Goal: Task Accomplishment & Management: Use online tool/utility

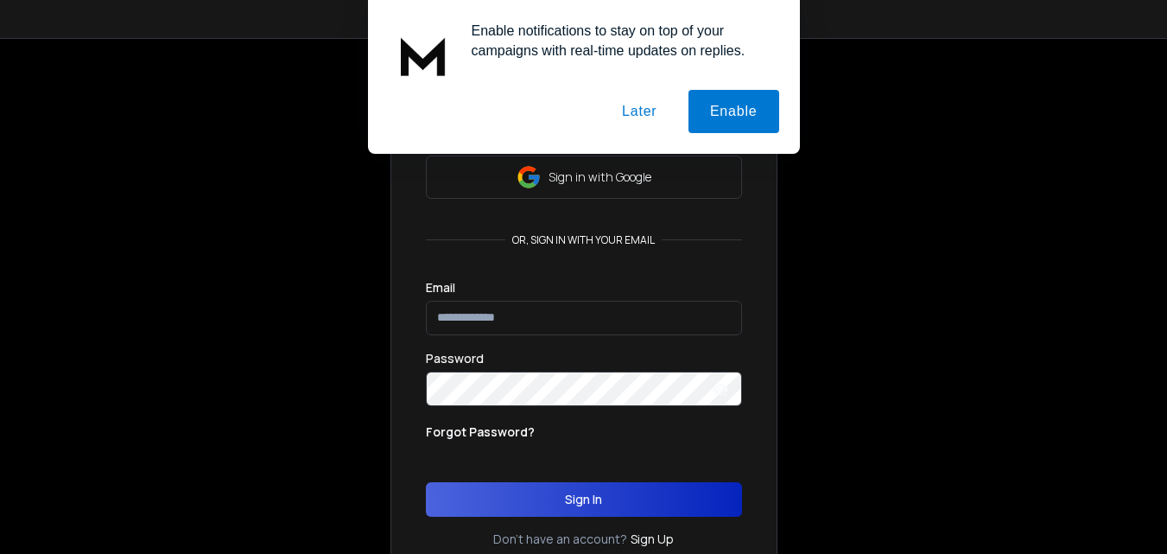
click at [532, 315] on input "email" at bounding box center [584, 318] width 316 height 35
paste input "**********"
type input "**********"
click at [597, 499] on button "Sign In" at bounding box center [584, 499] width 316 height 35
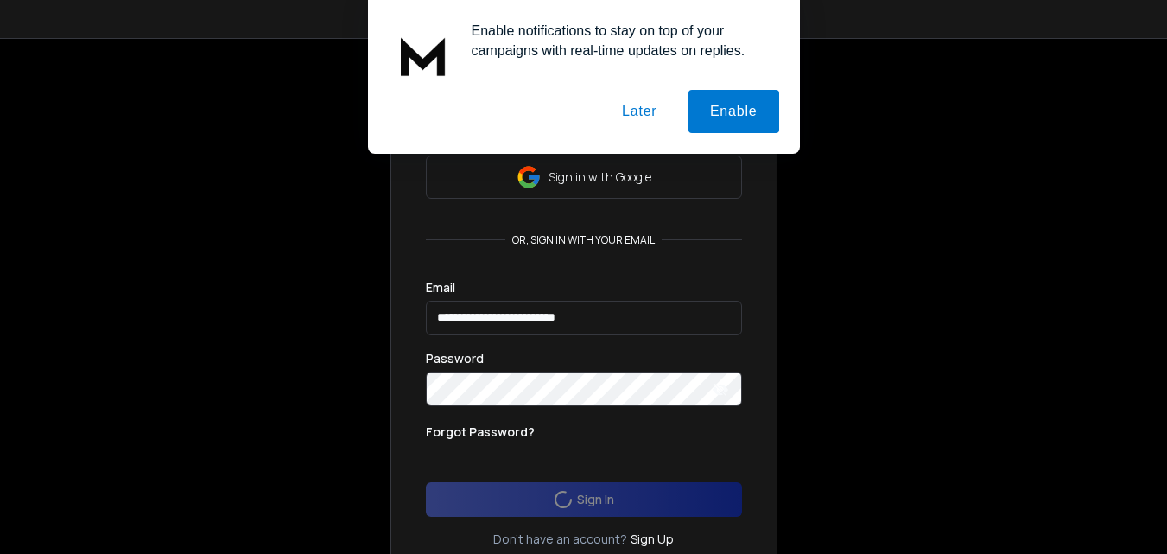
click at [636, 113] on button "Later" at bounding box center [639, 111] width 78 height 43
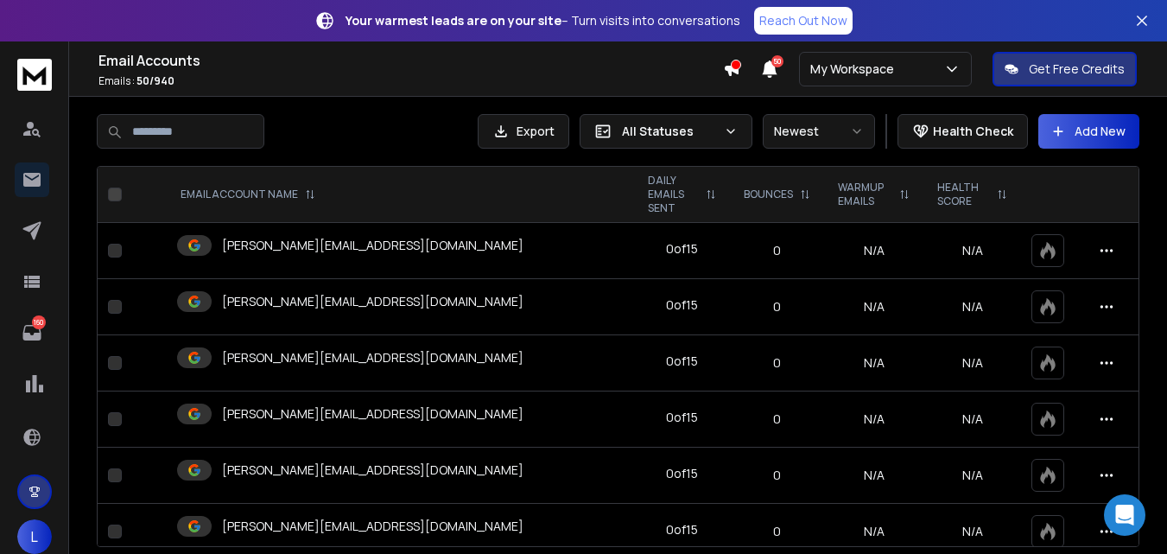
click at [1104, 138] on button "Add New" at bounding box center [1088, 131] width 101 height 35
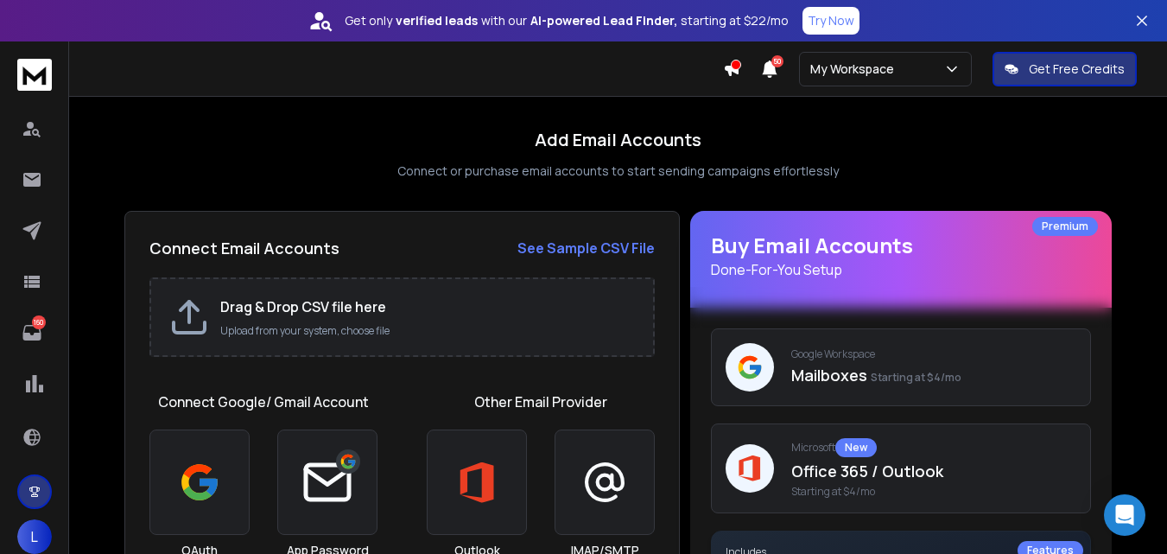
click at [207, 484] on icon at bounding box center [208, 486] width 18 height 17
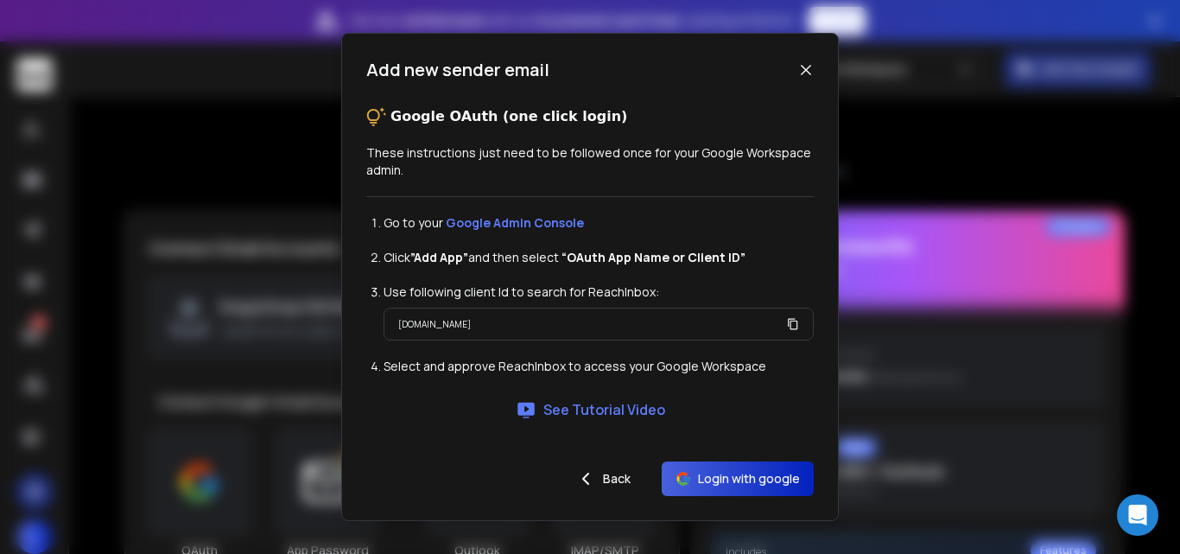
click at [750, 482] on button "Login with google" at bounding box center [738, 478] width 152 height 35
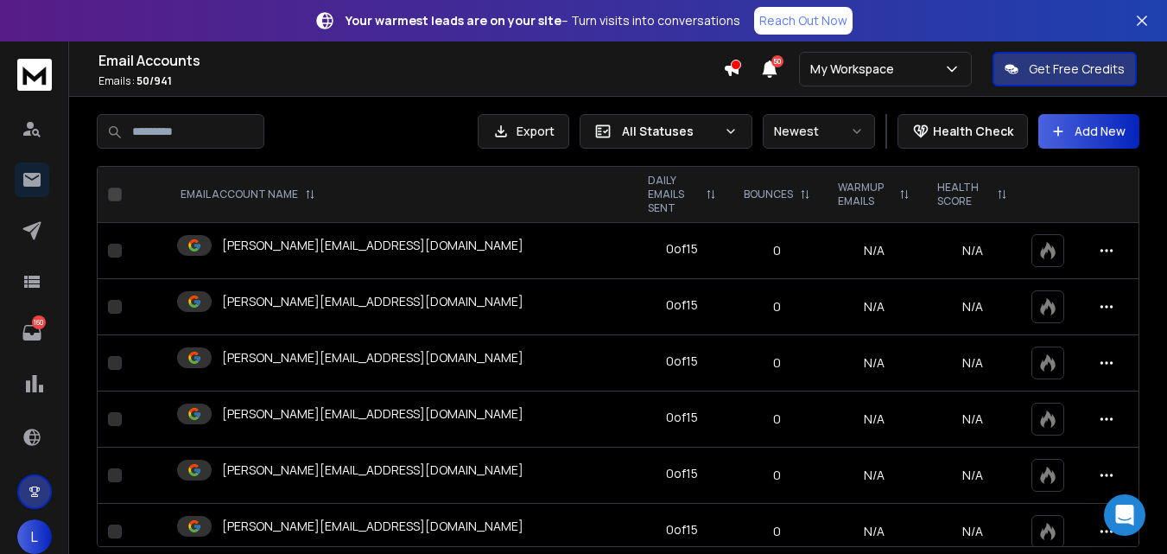
click at [1100, 141] on button "Add New" at bounding box center [1088, 131] width 101 height 35
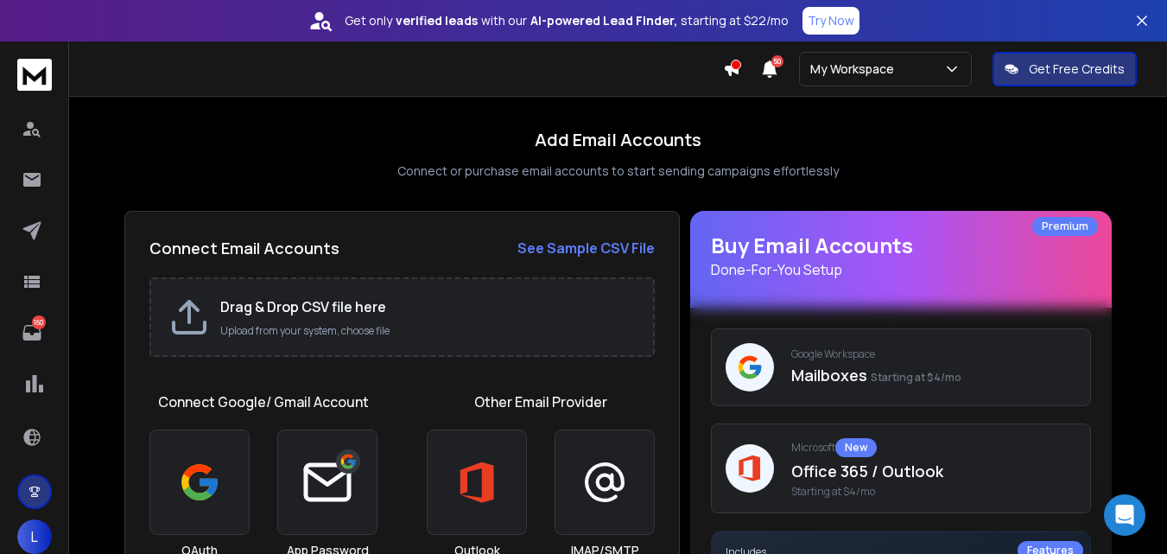
click at [210, 483] on icon at bounding box center [208, 486] width 18 height 17
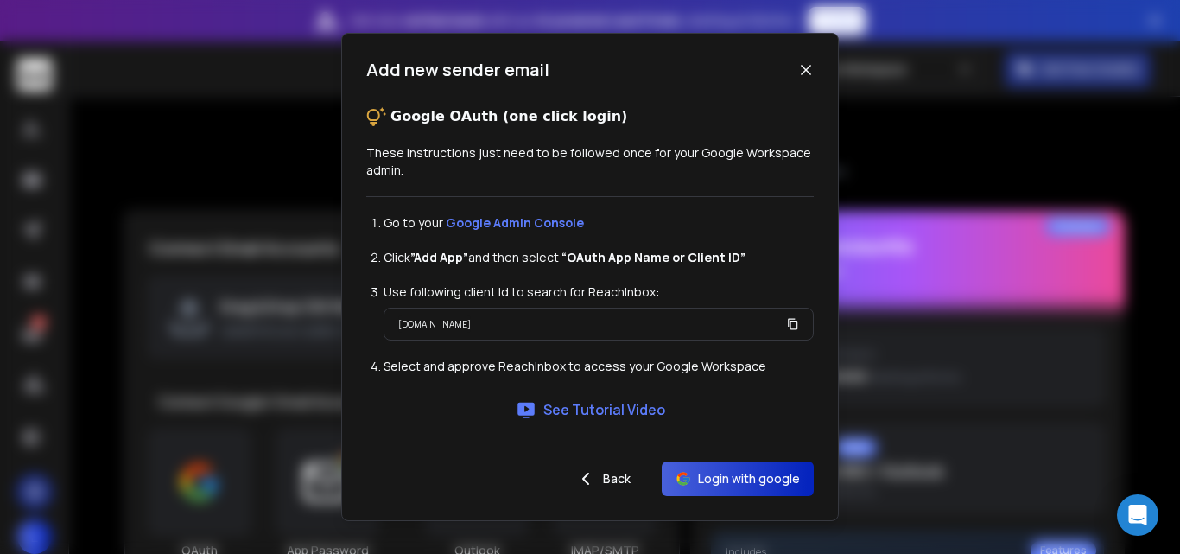
click at [711, 468] on button "Login with google" at bounding box center [738, 478] width 152 height 35
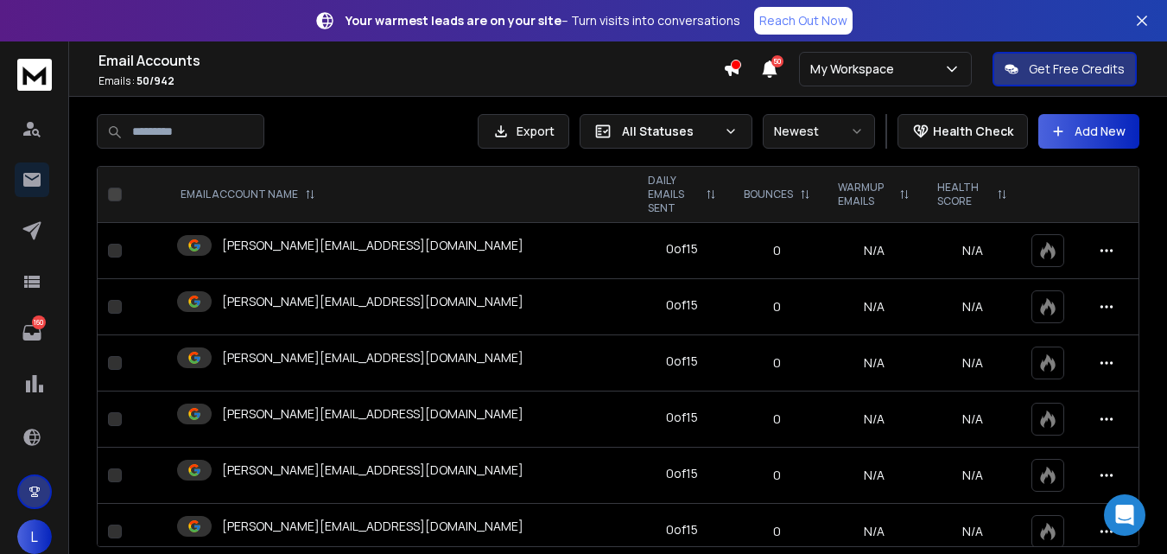
click at [1078, 146] on button "Add New" at bounding box center [1088, 131] width 101 height 35
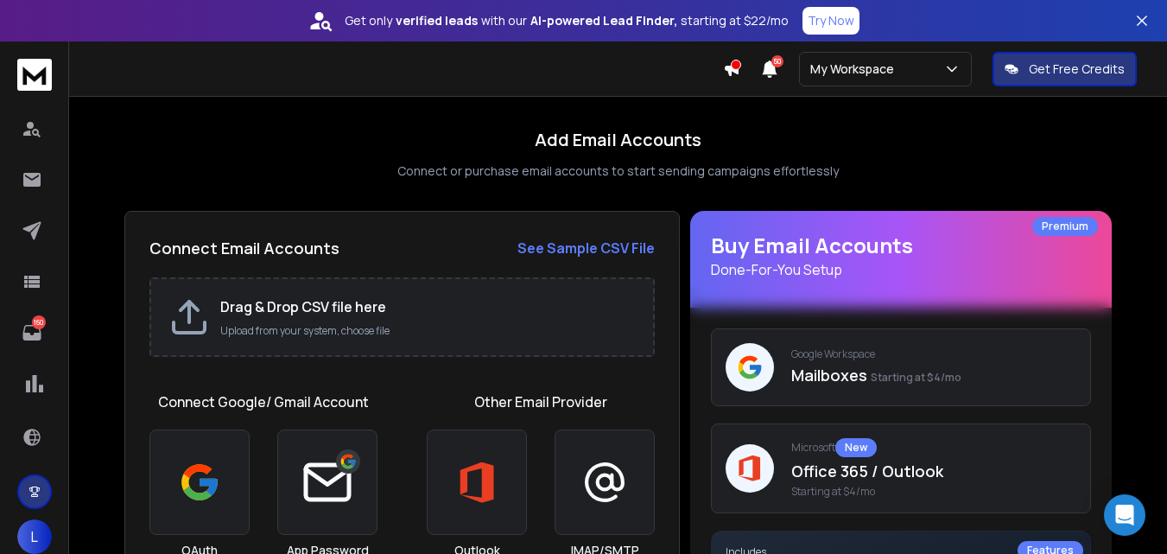
click at [243, 482] on div at bounding box center [199, 481] width 100 height 105
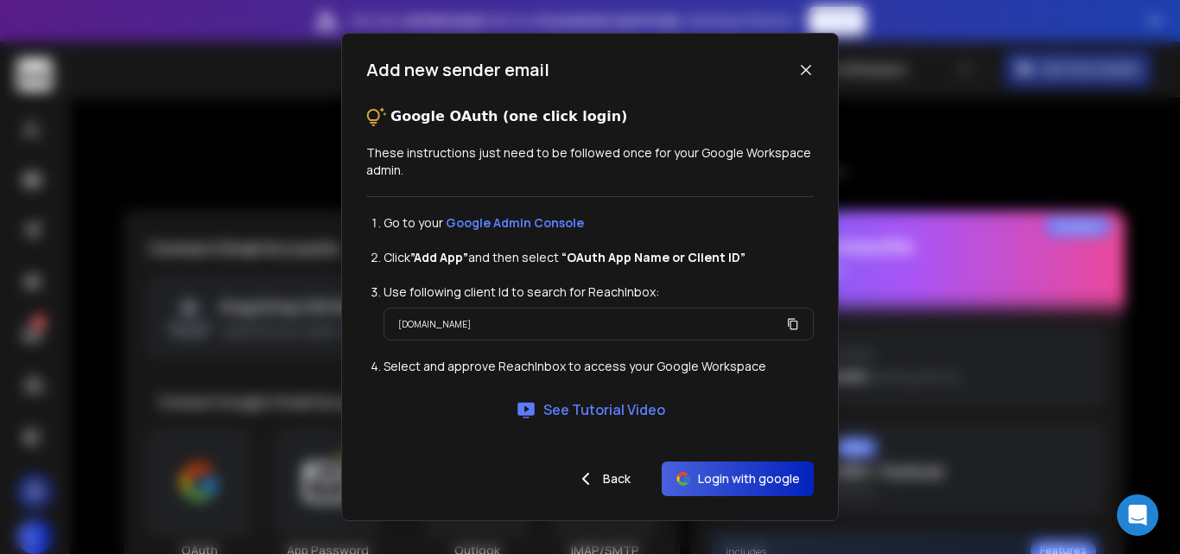
click at [676, 483] on button "Login with google" at bounding box center [738, 478] width 152 height 35
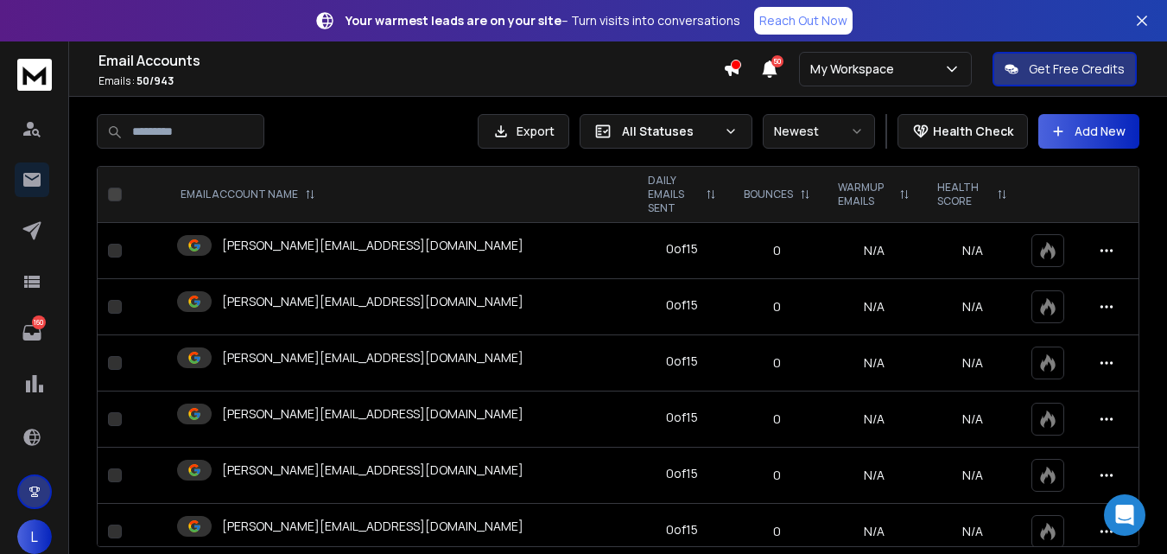
click at [1099, 123] on button "Add New" at bounding box center [1088, 131] width 101 height 35
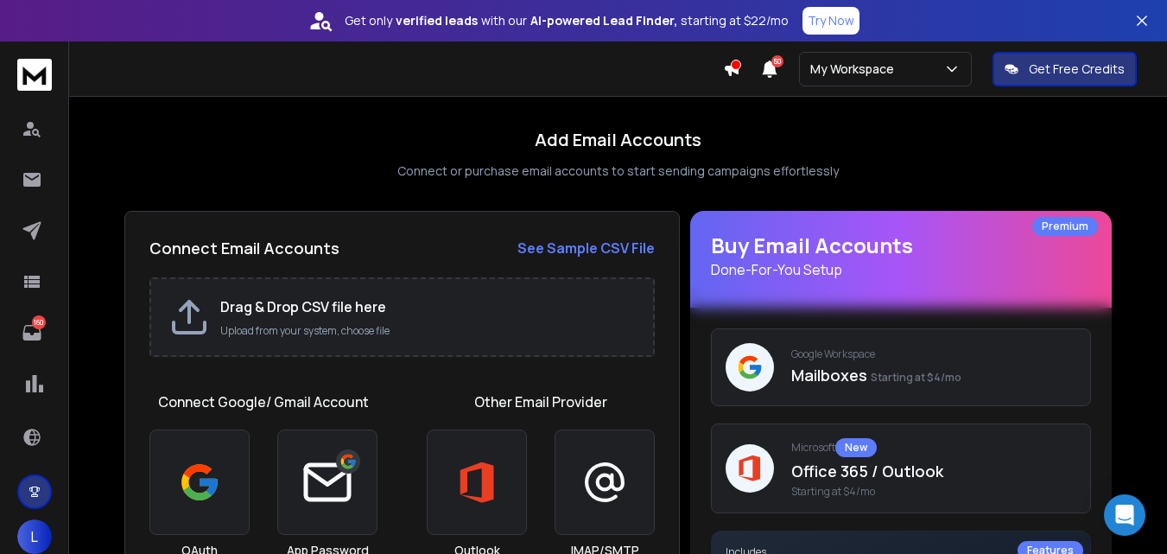
click at [192, 488] on icon at bounding box center [199, 482] width 43 height 52
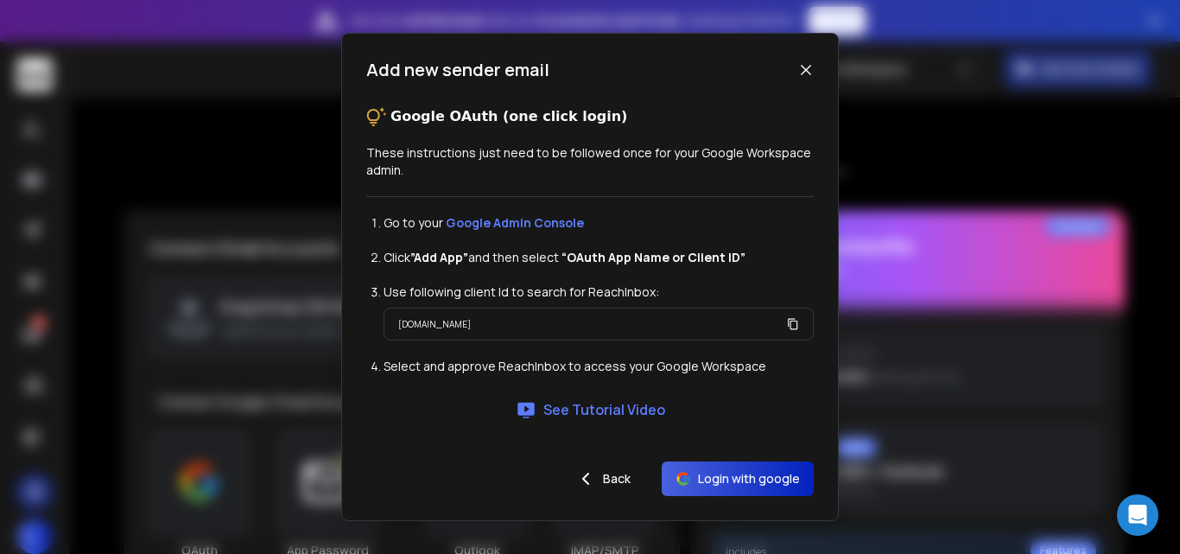
click at [745, 484] on button "Login with google" at bounding box center [738, 478] width 152 height 35
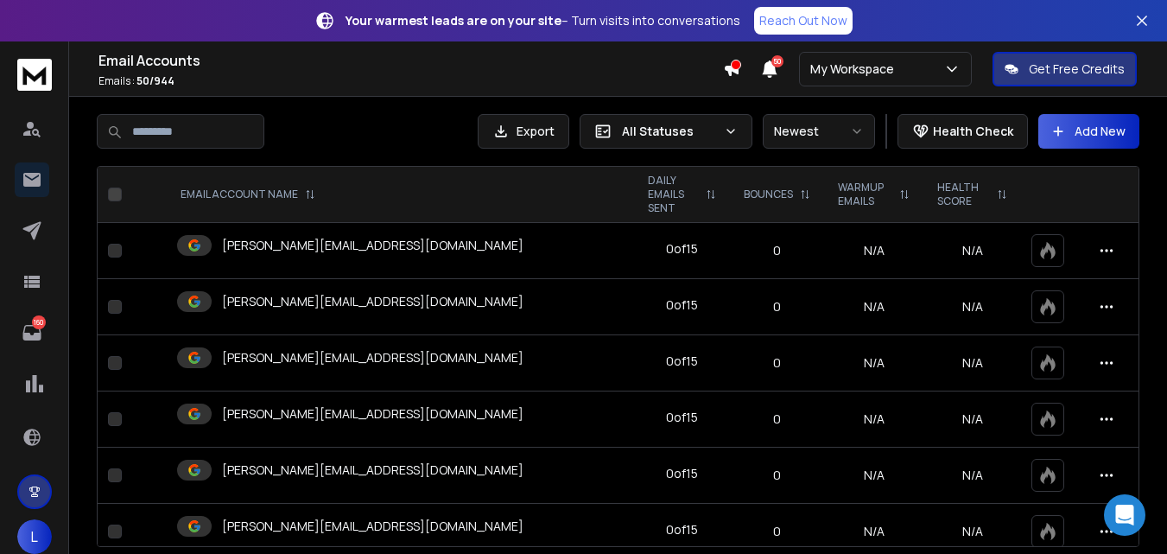
click at [1074, 141] on button "Add New" at bounding box center [1088, 131] width 101 height 35
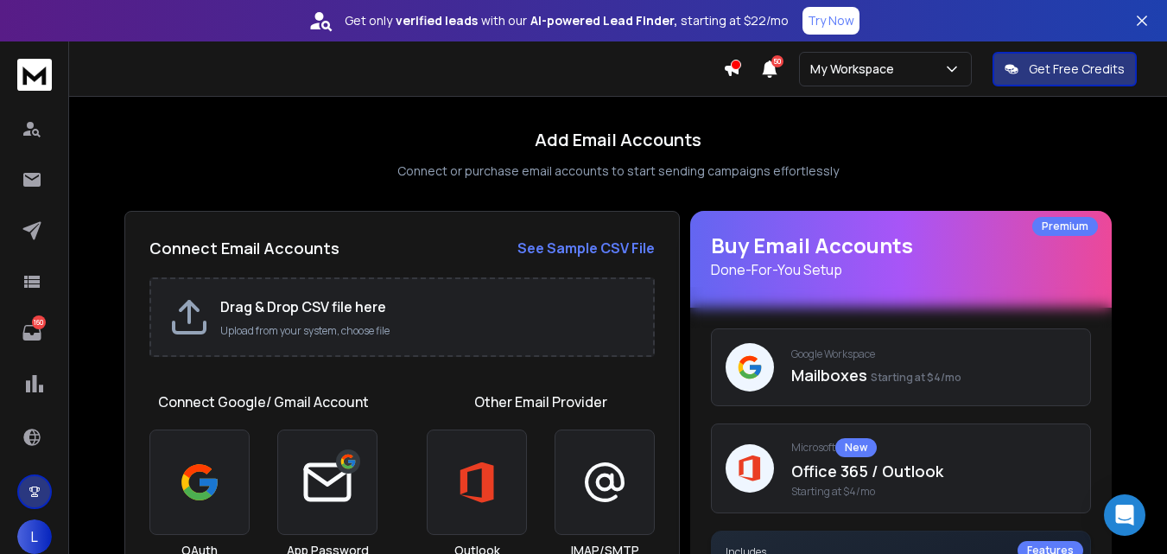
click at [177, 502] on div at bounding box center [199, 481] width 100 height 105
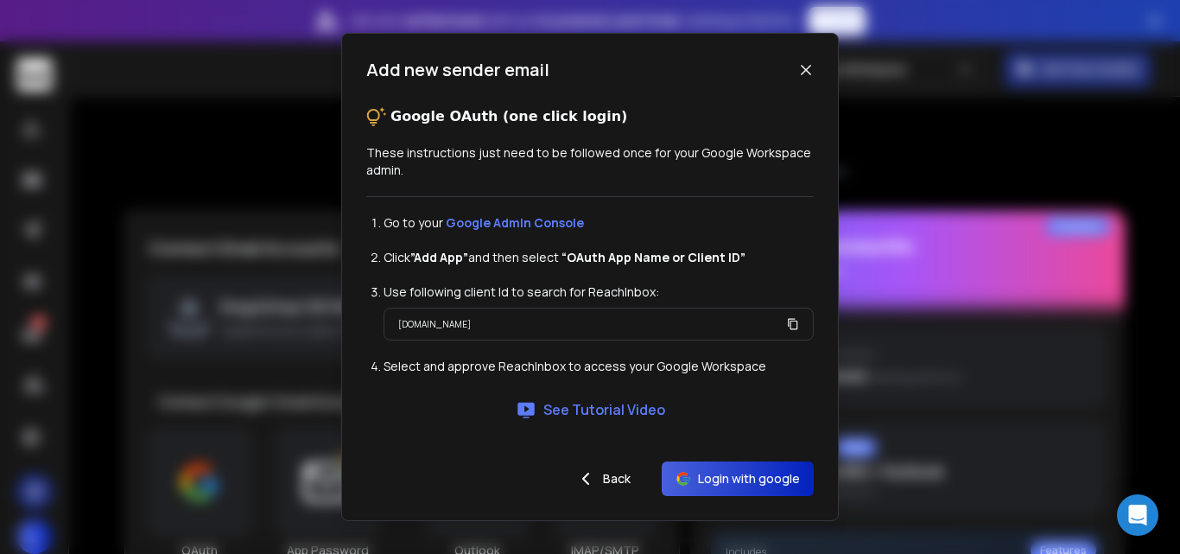
click at [690, 483] on icon at bounding box center [686, 481] width 7 height 6
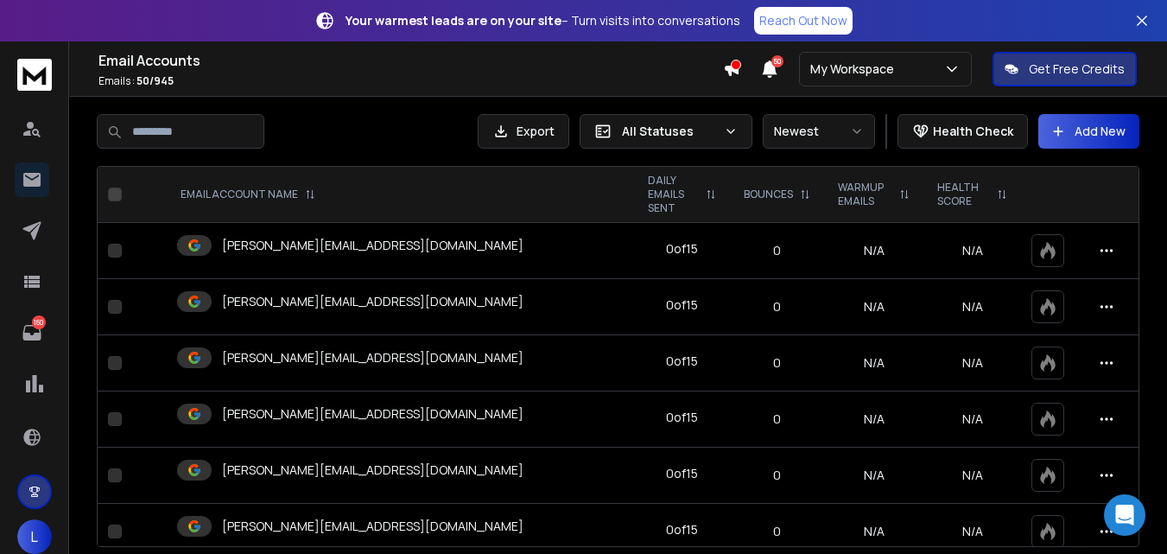
click at [1099, 121] on button "Add New" at bounding box center [1088, 131] width 101 height 35
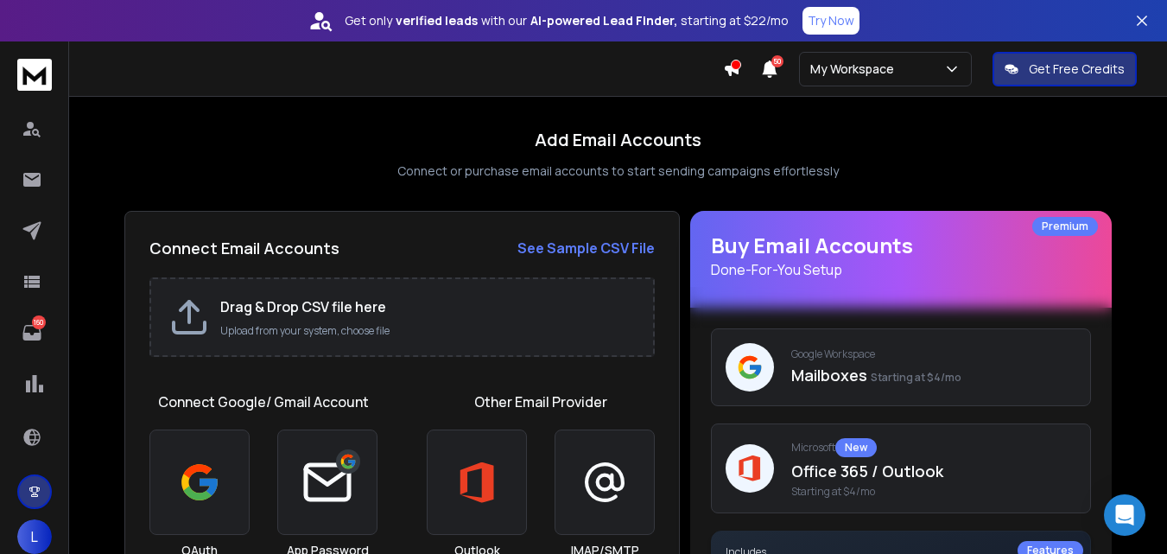
click at [177, 465] on div at bounding box center [199, 481] width 100 height 105
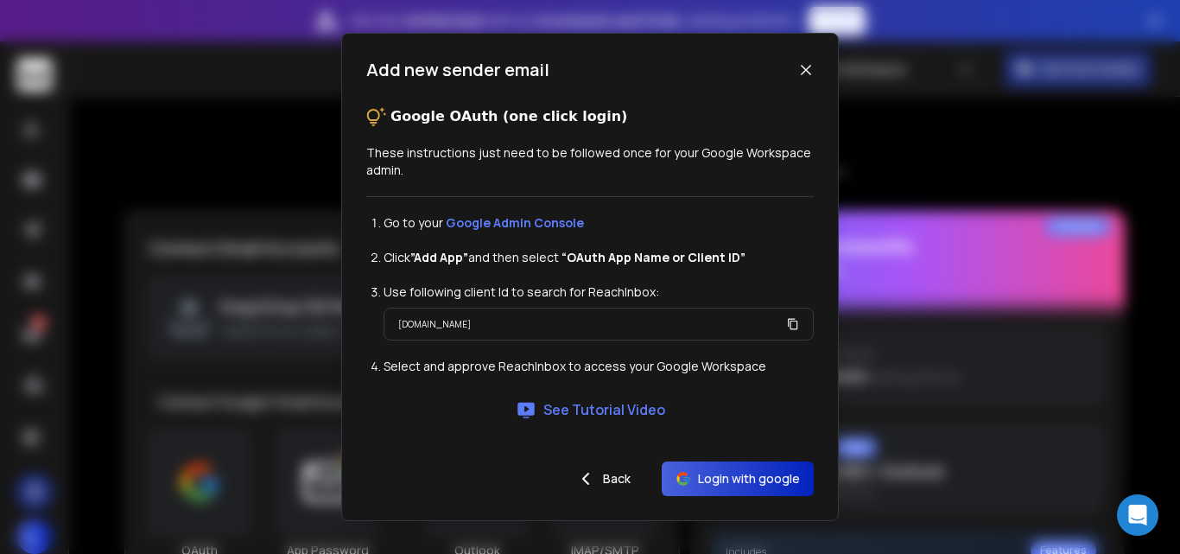
click at [710, 484] on button "Login with google" at bounding box center [738, 478] width 152 height 35
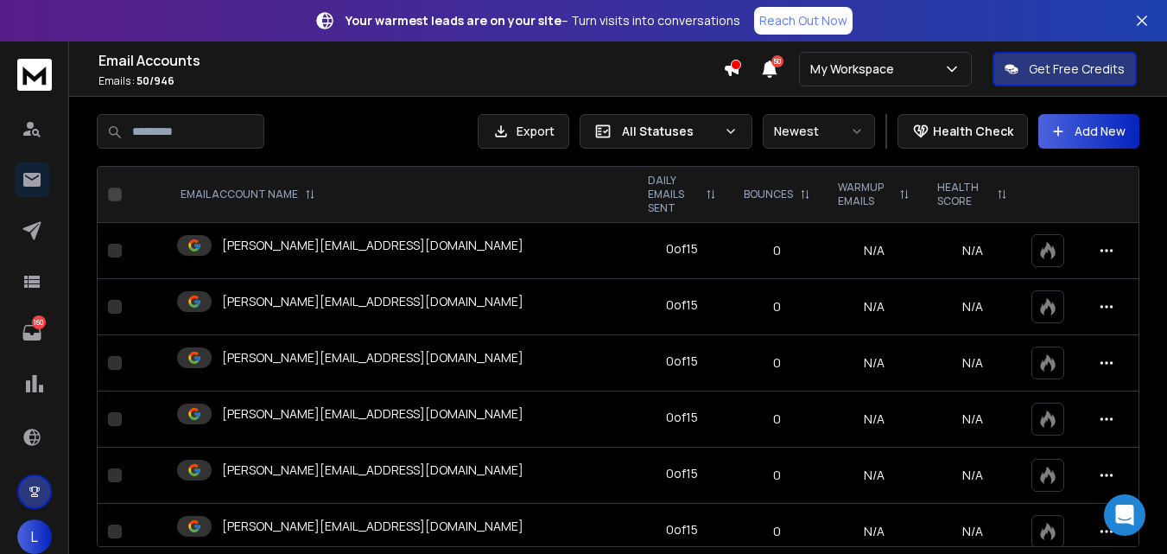
click at [1071, 137] on button "Add New" at bounding box center [1088, 131] width 101 height 35
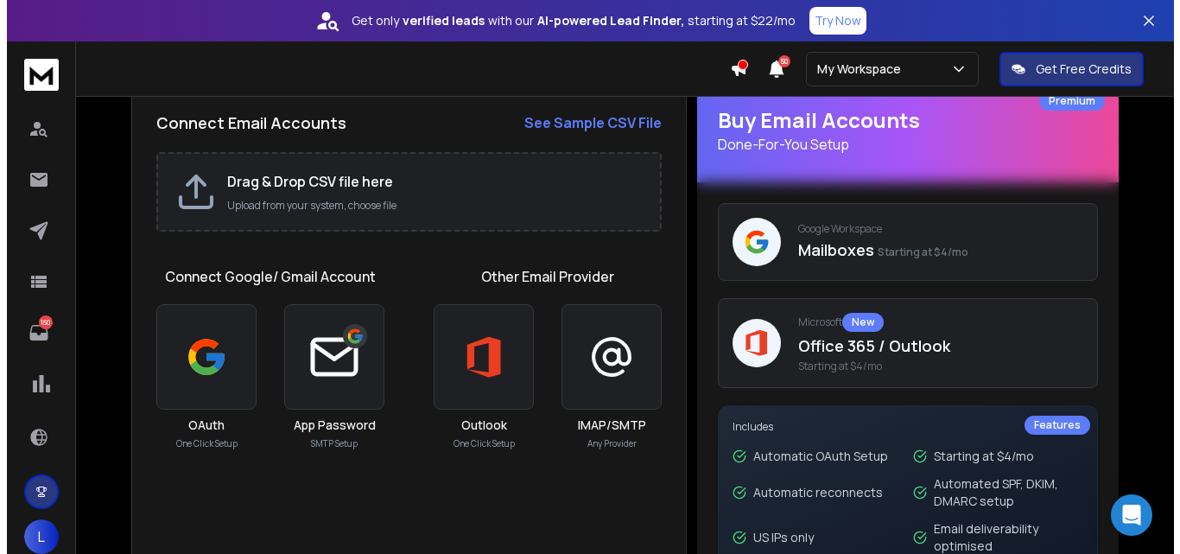
scroll to position [129, 0]
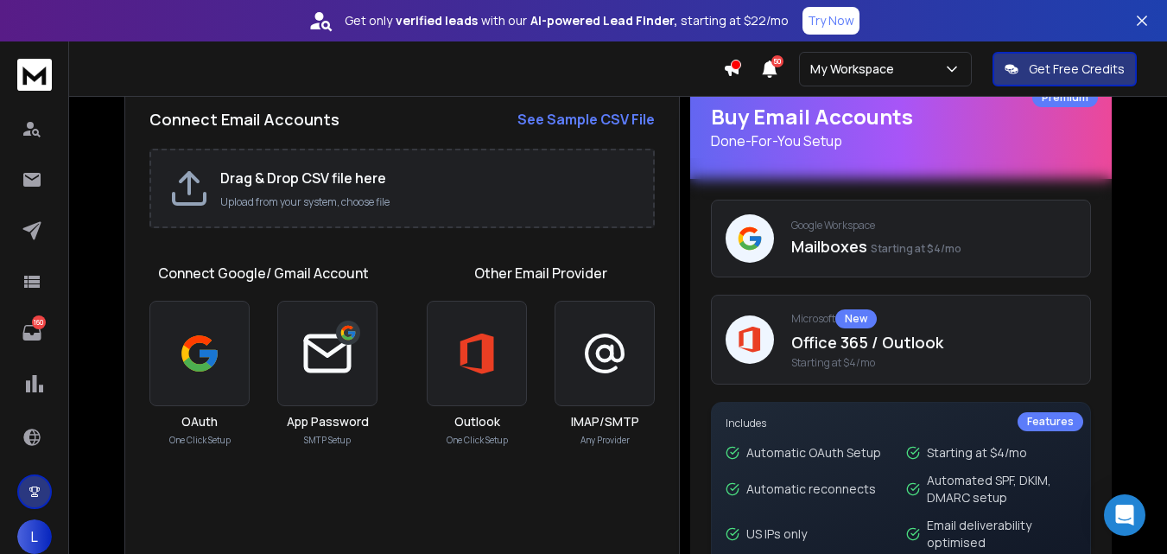
click at [218, 368] on icon at bounding box center [199, 353] width 43 height 52
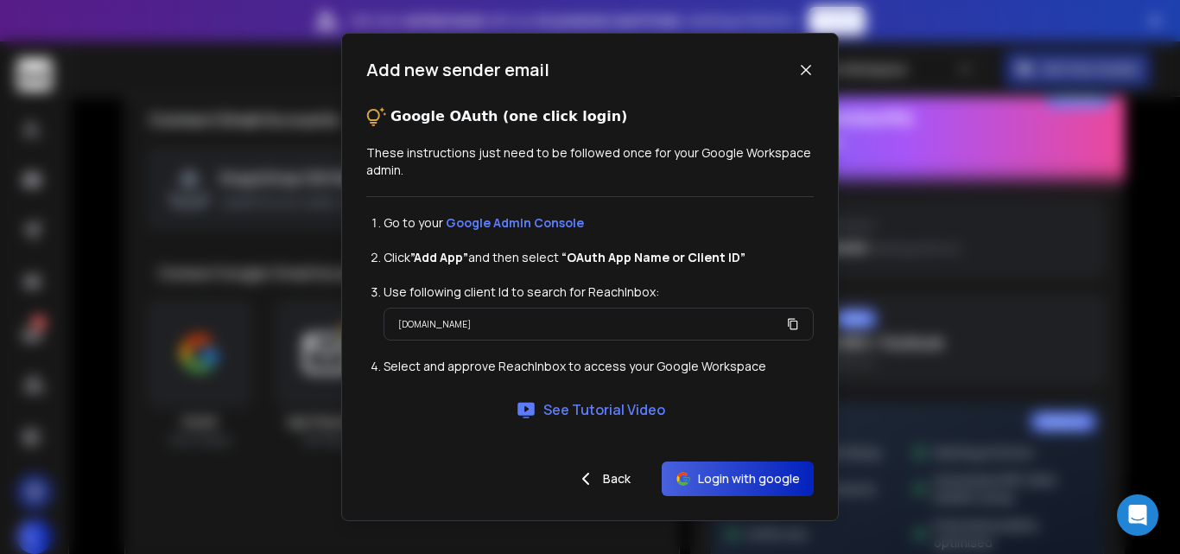
click at [755, 489] on button "Login with google" at bounding box center [738, 478] width 152 height 35
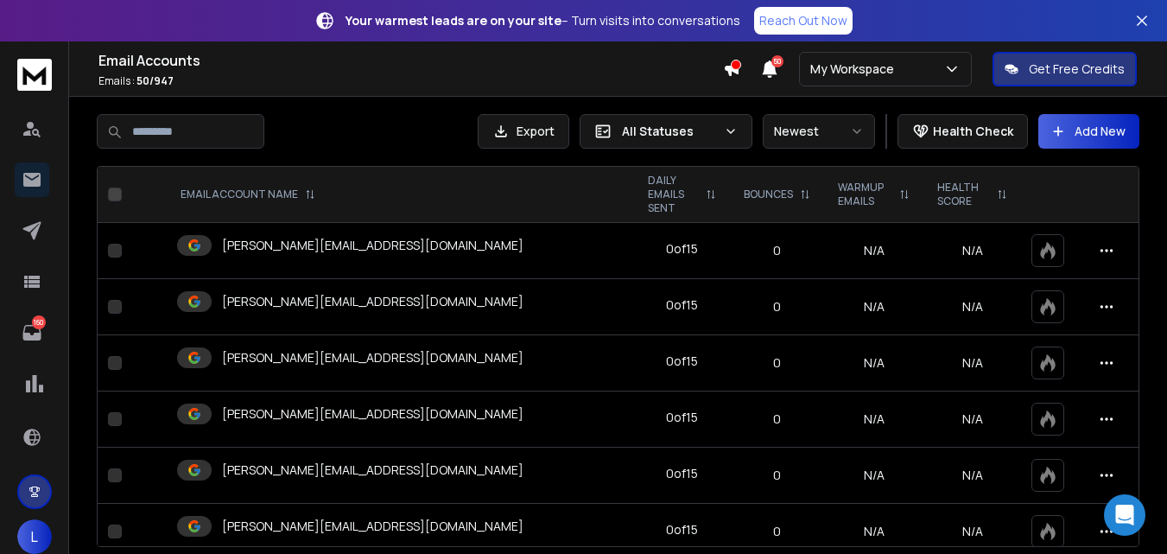
click at [1059, 131] on icon at bounding box center [1057, 130] width 9 height 9
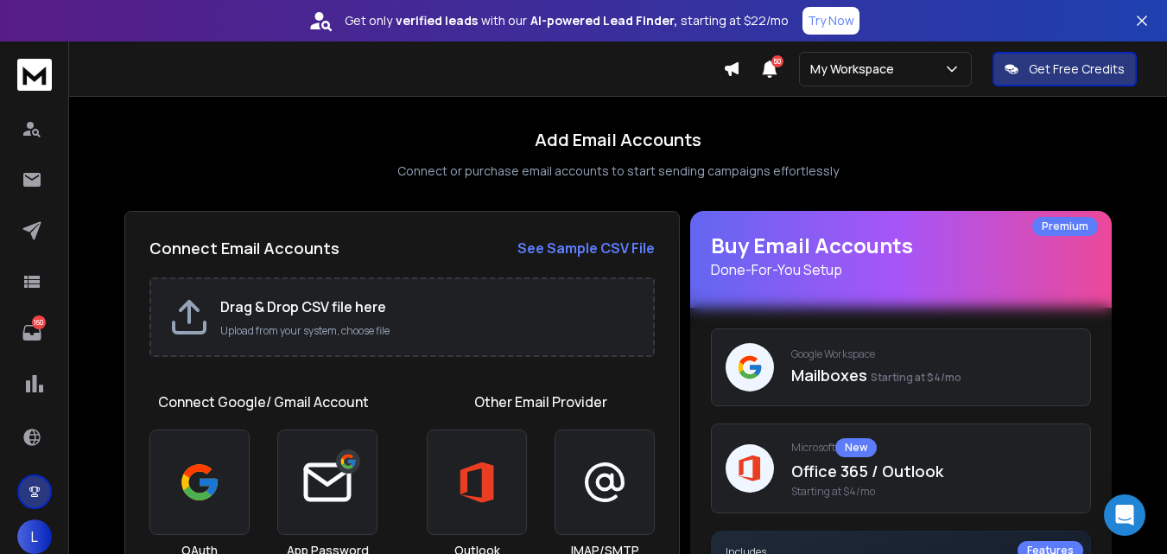
click at [193, 460] on icon at bounding box center [199, 482] width 43 height 52
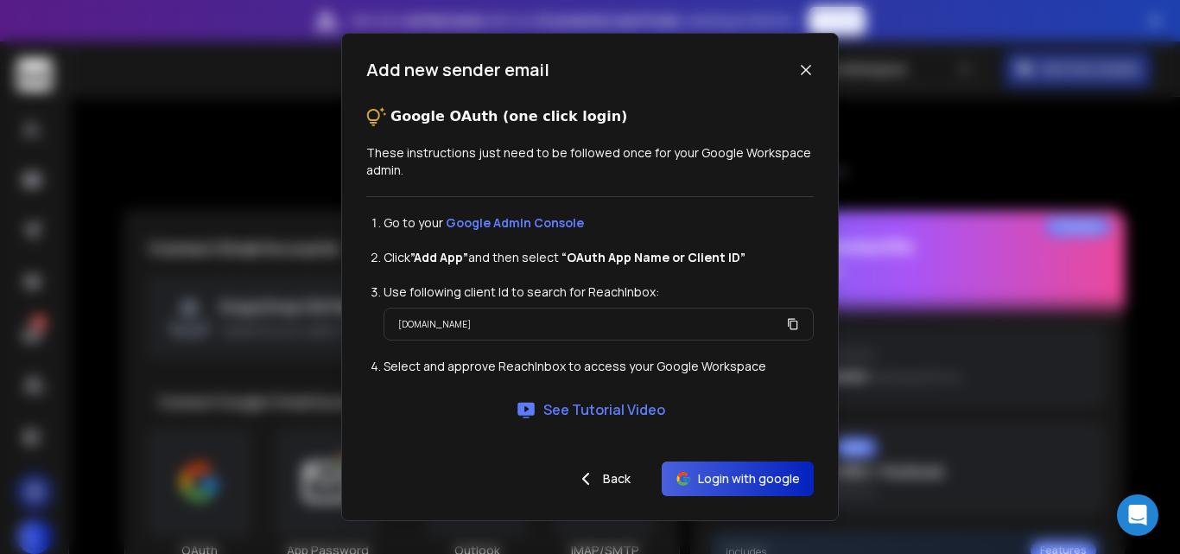
click at [772, 483] on button "Login with google" at bounding box center [738, 478] width 152 height 35
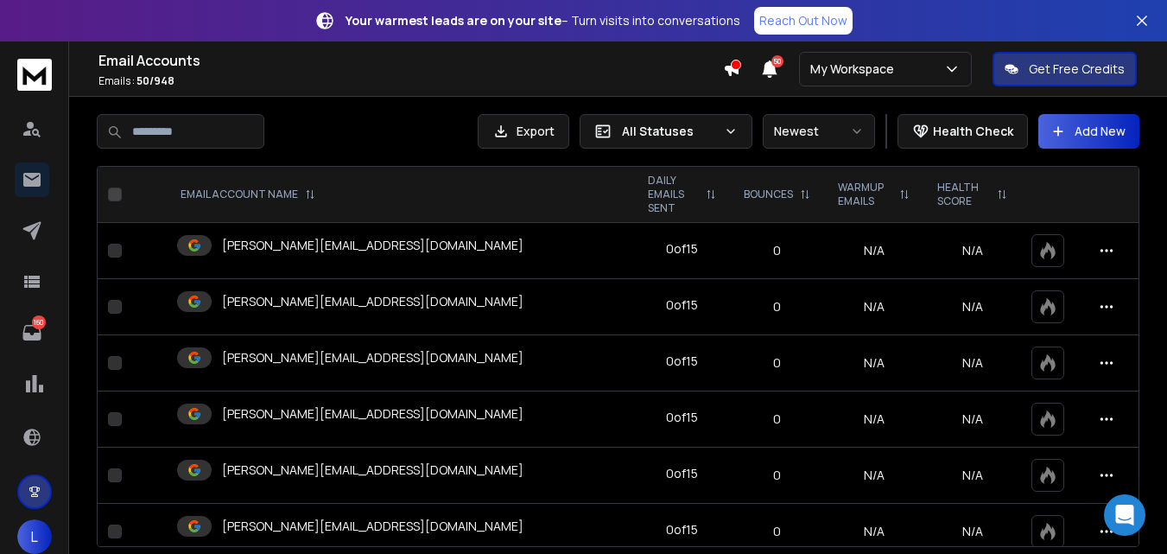
click at [1099, 130] on button "Add New" at bounding box center [1088, 131] width 101 height 35
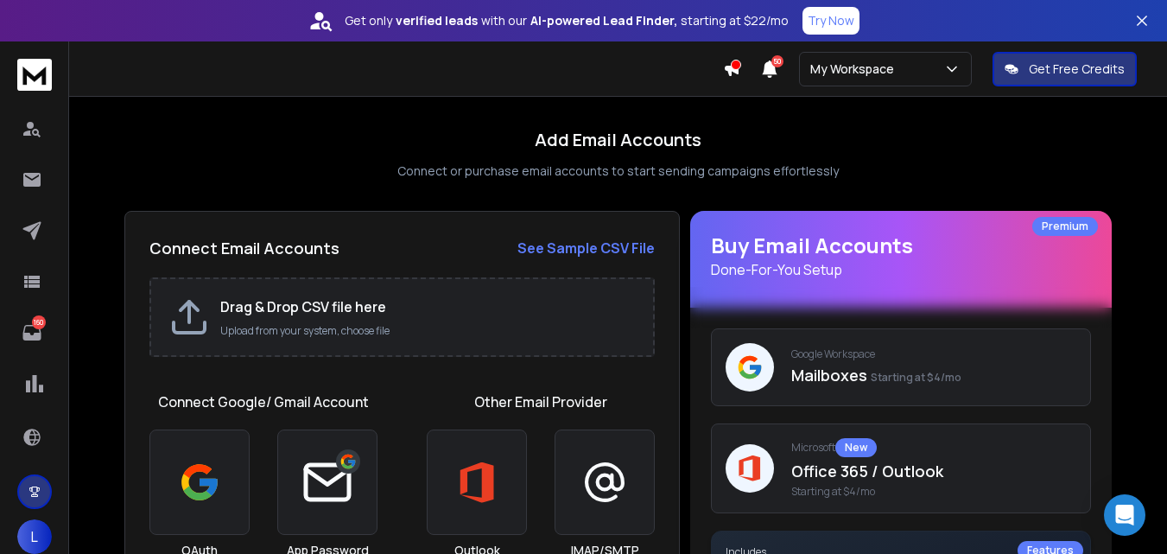
click at [190, 479] on icon at bounding box center [199, 482] width 43 height 52
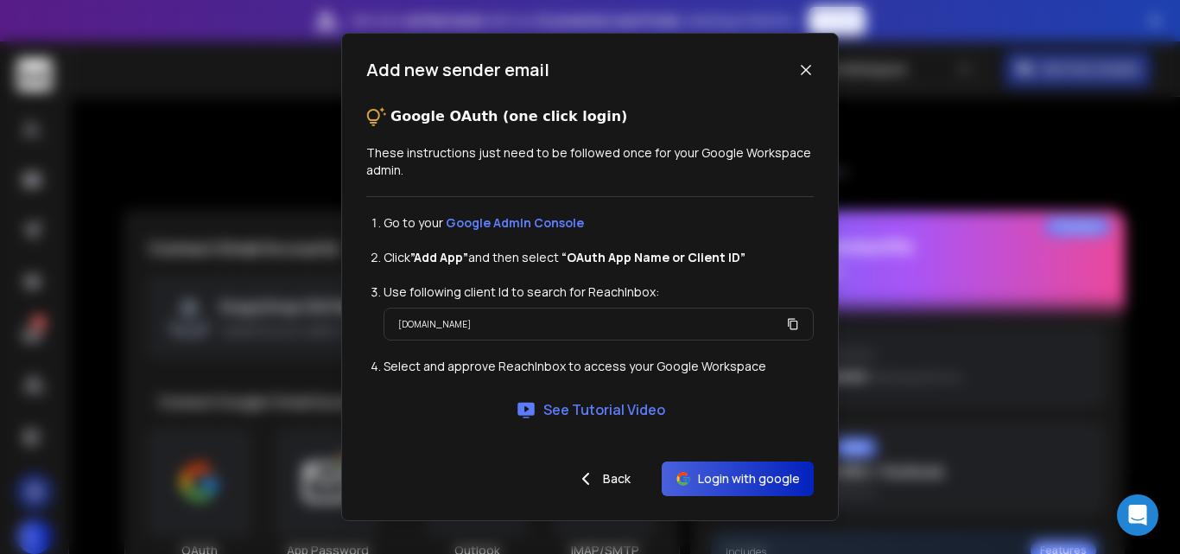
click at [711, 486] on button "Login with google" at bounding box center [738, 478] width 152 height 35
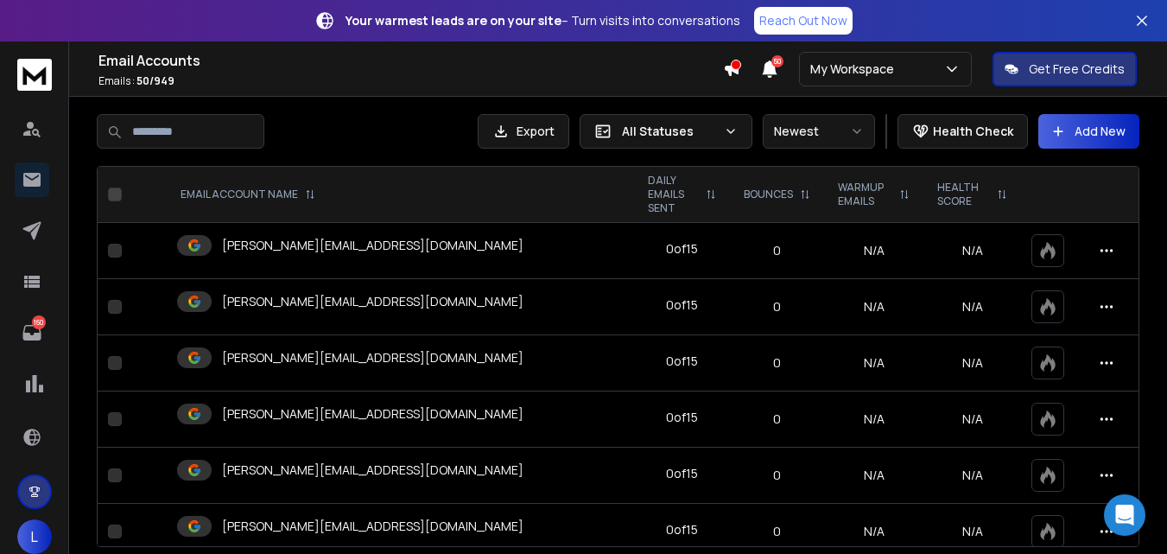
click at [1095, 125] on button "Add New" at bounding box center [1088, 131] width 101 height 35
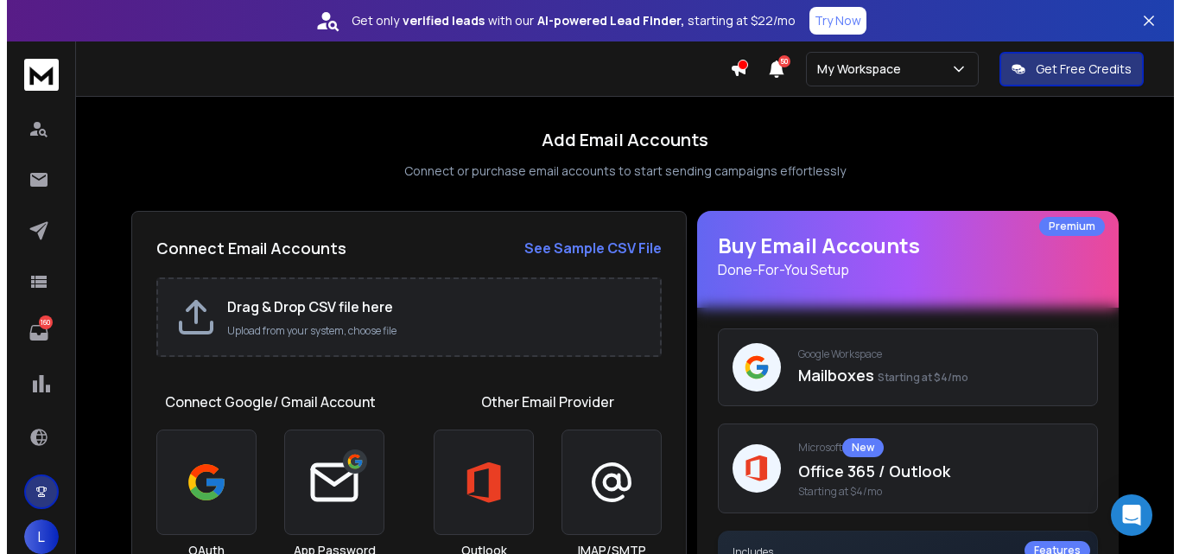
scroll to position [196, 0]
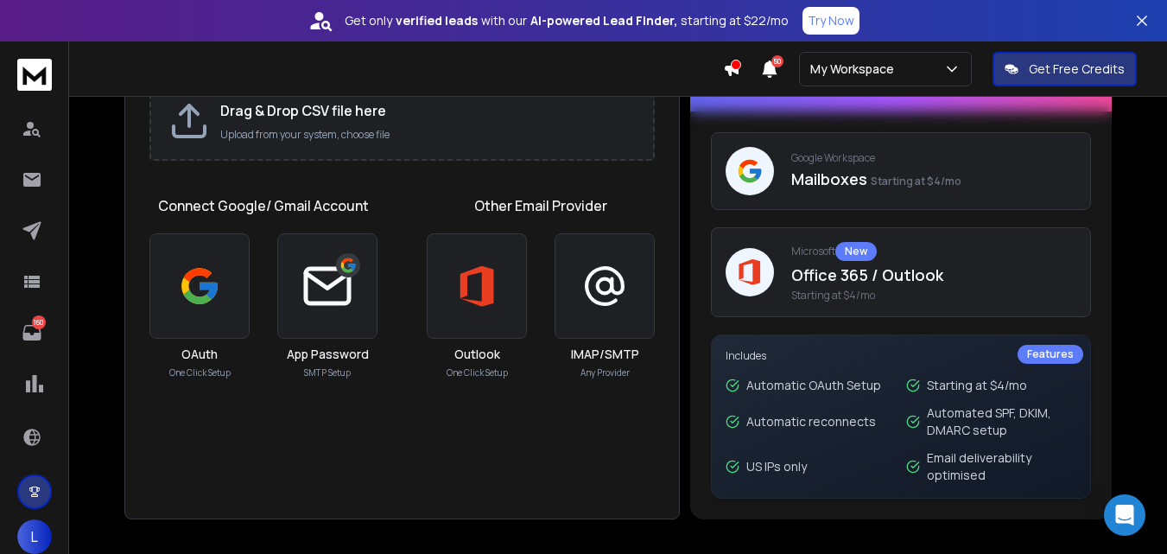
click at [155, 306] on div at bounding box center [199, 285] width 100 height 105
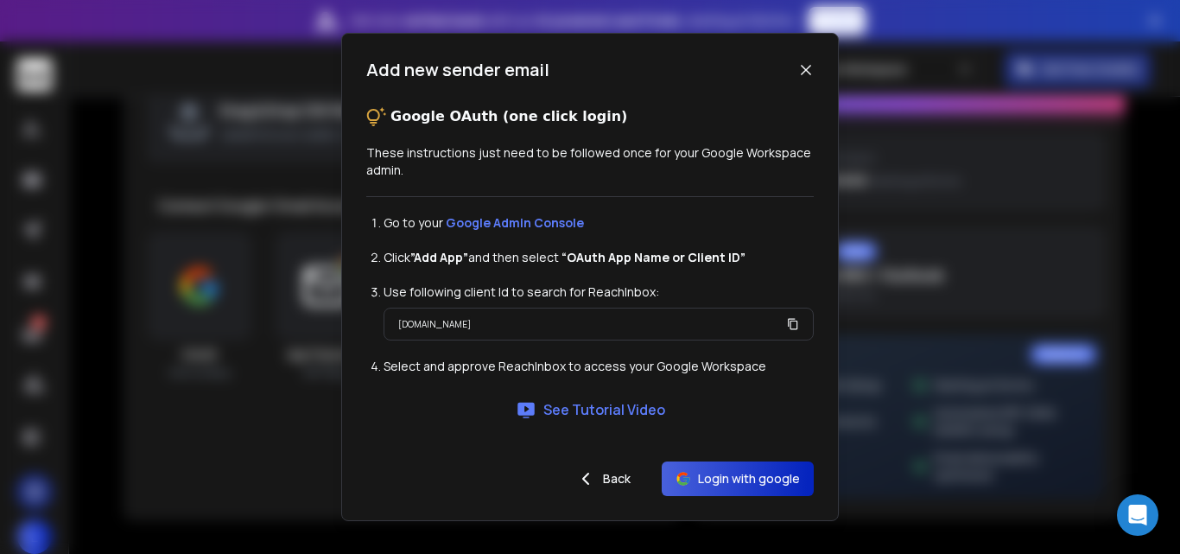
click at [765, 491] on button "Login with google" at bounding box center [738, 478] width 152 height 35
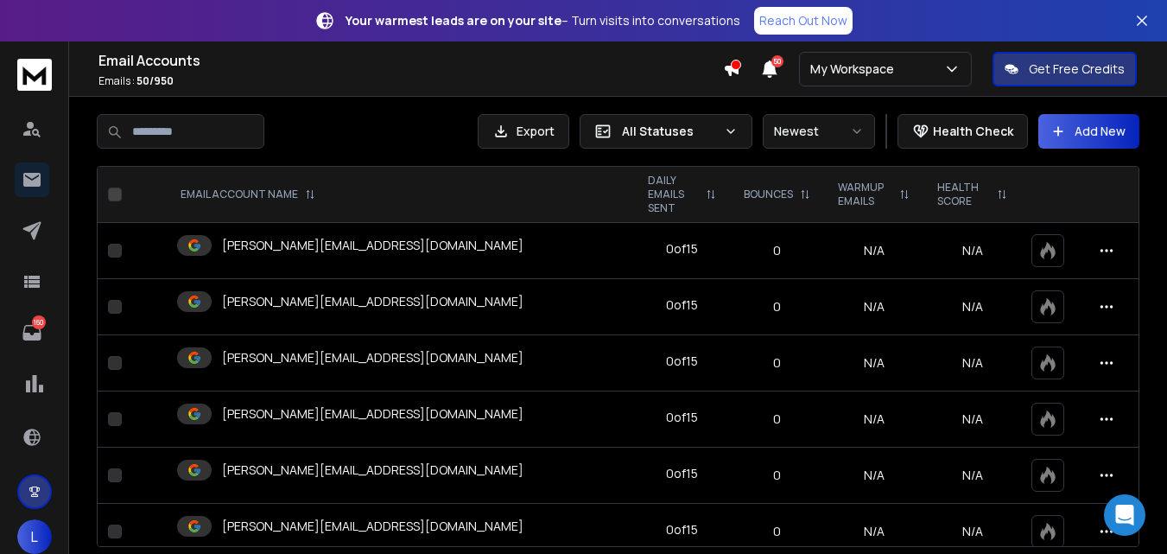
click at [1098, 155] on div "Export All Statuses Newest Health Check Add New EMAIL ACCOUNT NAME DAILY EMAILS…" at bounding box center [618, 330] width 1042 height 433
click at [1099, 135] on button "Add New" at bounding box center [1088, 131] width 101 height 35
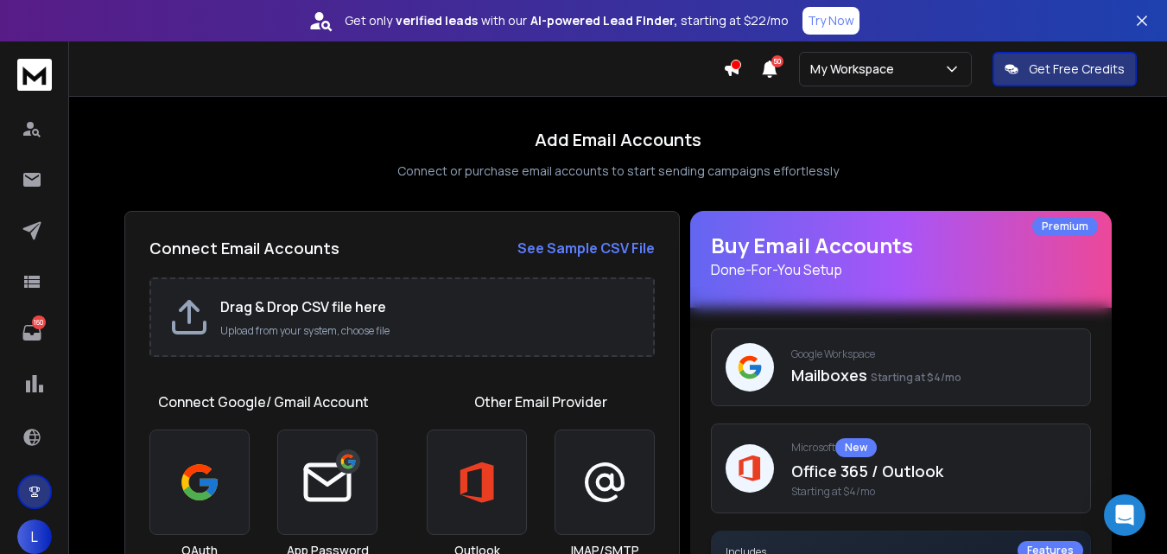
click at [199, 502] on icon at bounding box center [199, 482] width 43 height 52
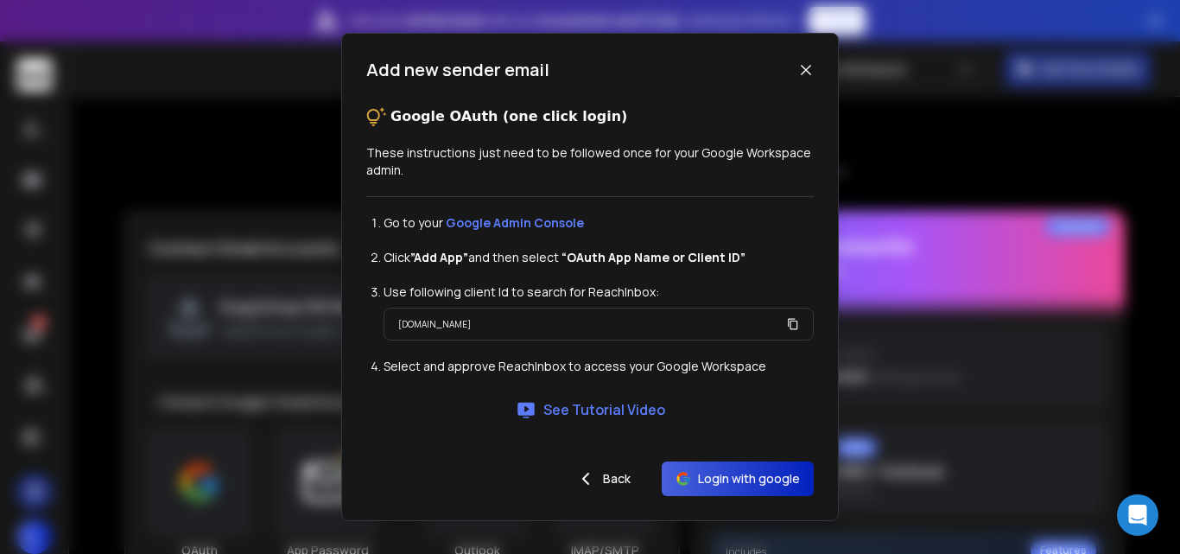
click at [693, 484] on button "Login with google" at bounding box center [738, 478] width 152 height 35
